Goal: Communication & Community: Answer question/provide support

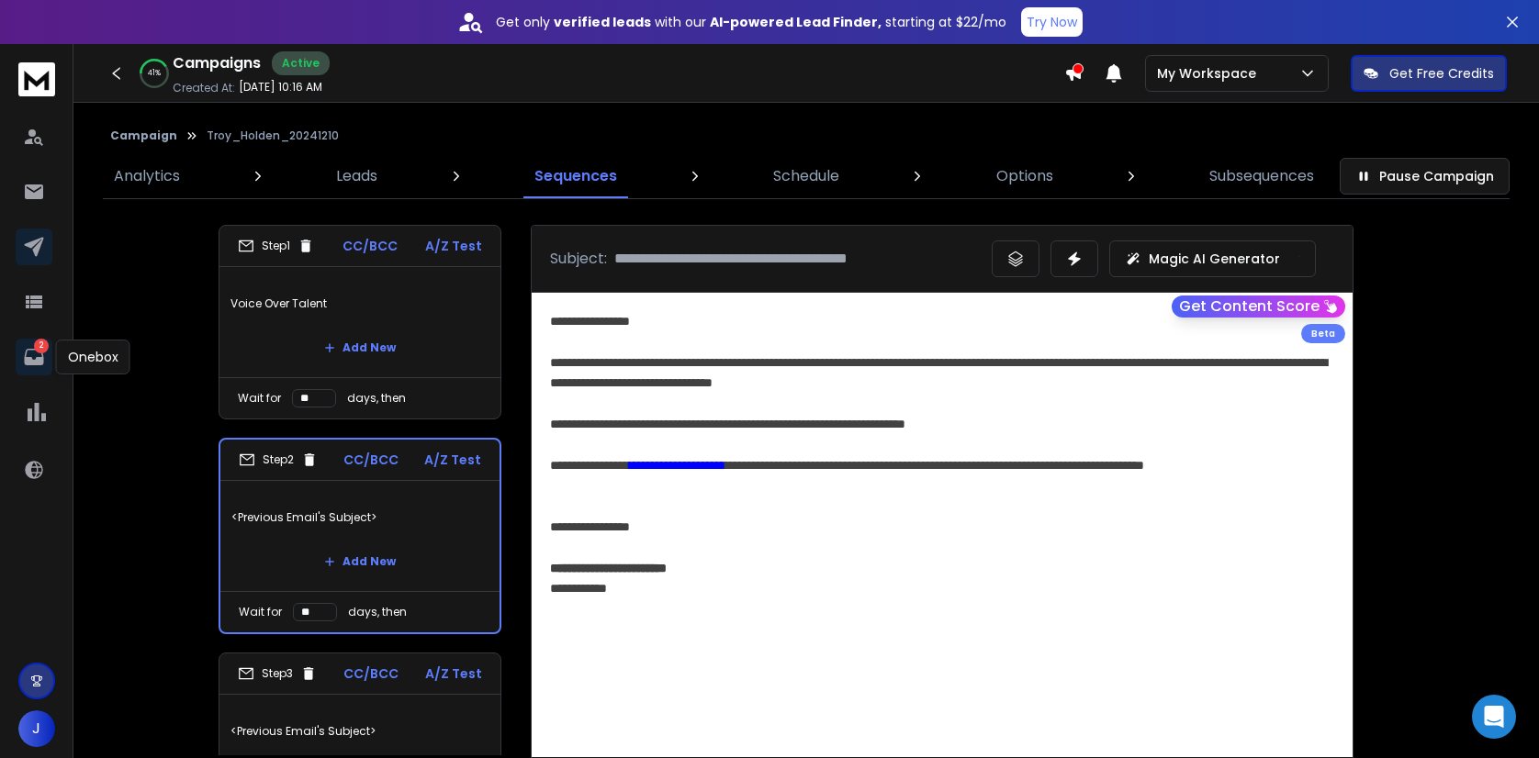
click at [37, 344] on p "2" at bounding box center [41, 346] width 15 height 15
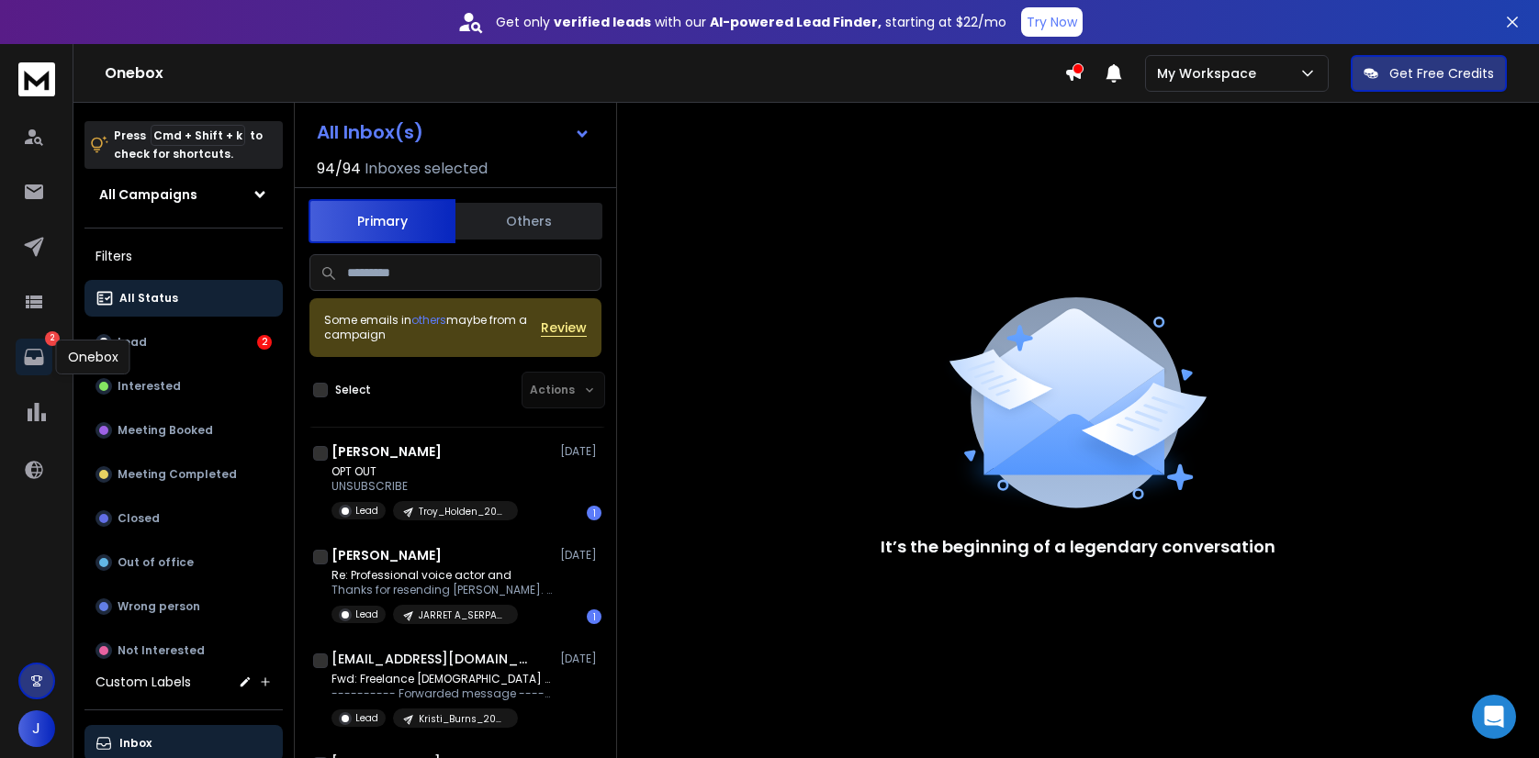
scroll to position [107, 0]
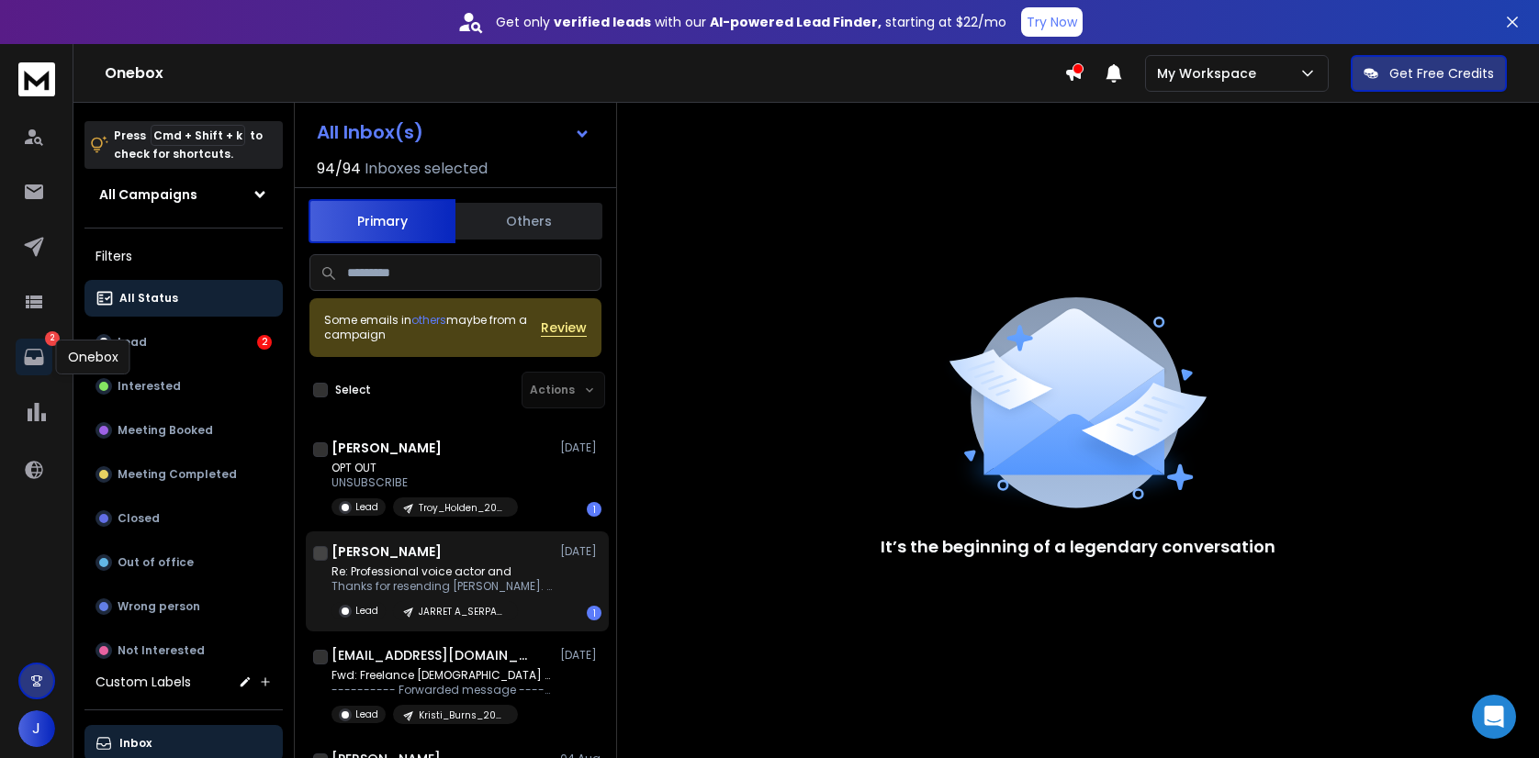
click at [432, 584] on p "Thanks for resending [PERSON_NAME]. We" at bounding box center [441, 586] width 220 height 15
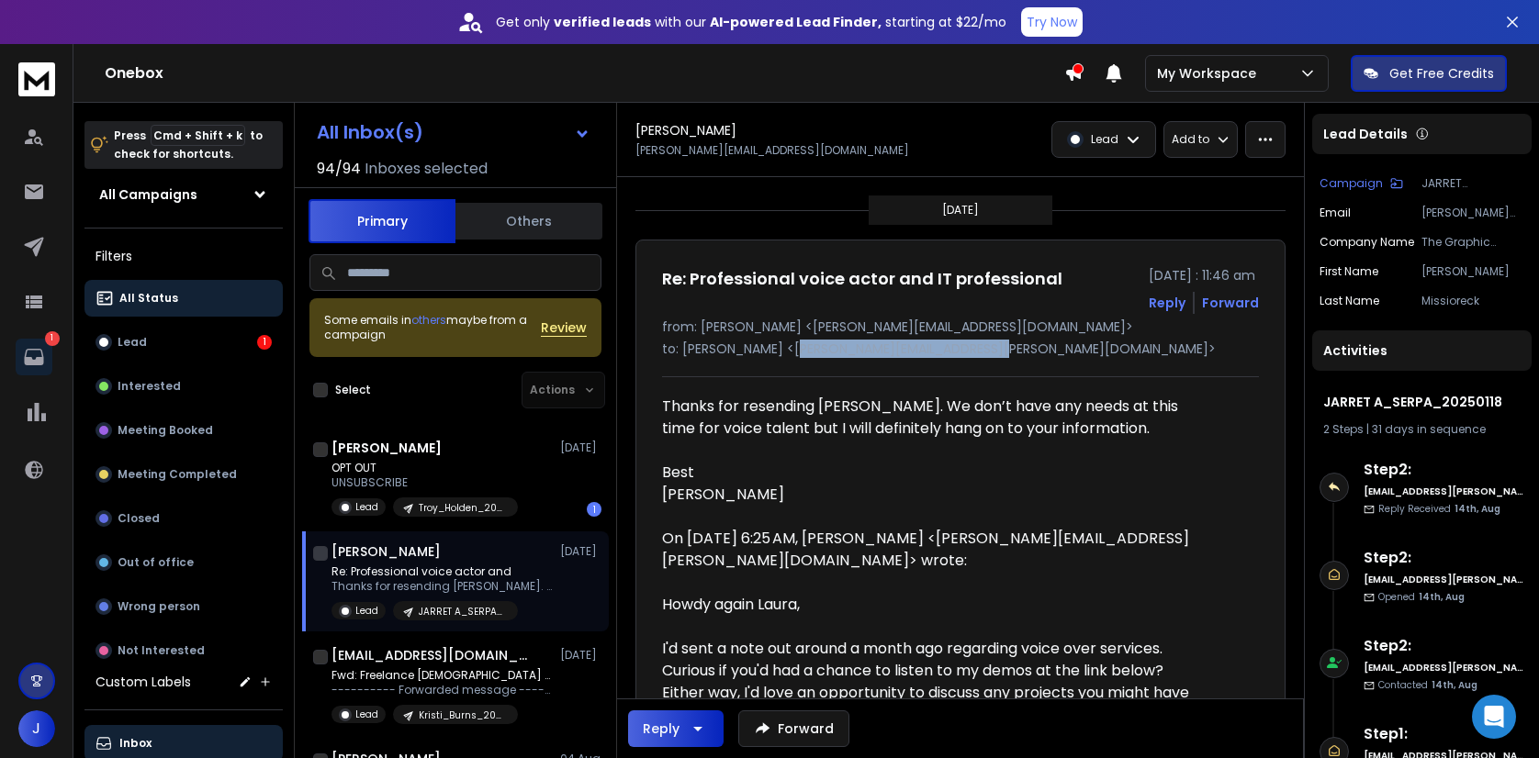
drag, startPoint x: 970, startPoint y: 353, endPoint x: 780, endPoint y: 351, distance: 189.2
click at [780, 351] on p "to: [PERSON_NAME] <[PERSON_NAME][EMAIL_ADDRESS][PERSON_NAME][DOMAIN_NAME]>" at bounding box center [960, 349] width 597 height 18
copy p "[EMAIL_ADDRESS][PERSON_NAME][DOMAIN_NAME]"
click at [34, 190] on icon at bounding box center [34, 192] width 18 height 15
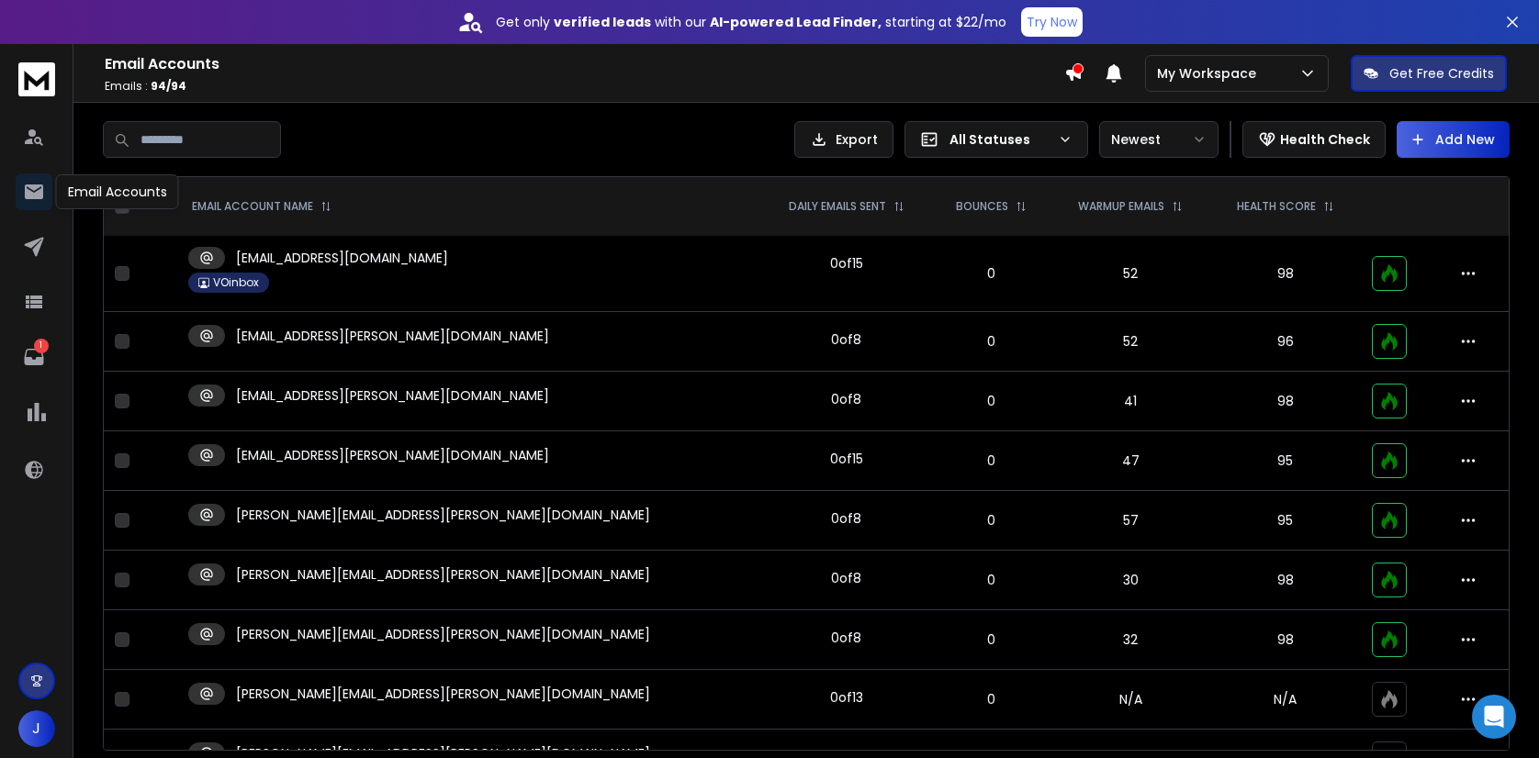
scroll to position [3644, 0]
